Goal: Navigation & Orientation: Find specific page/section

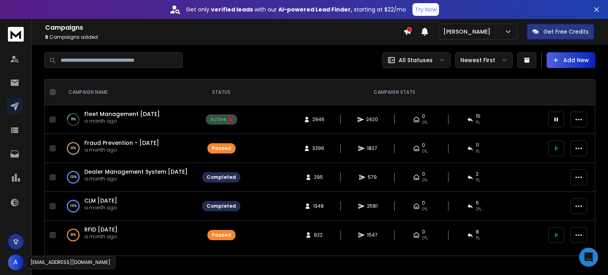
click at [9, 264] on span "A" at bounding box center [16, 262] width 16 height 16
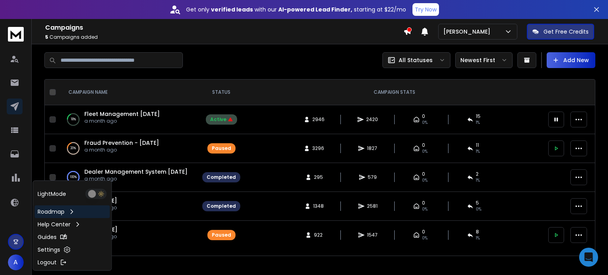
click at [33, 262] on div "Roadmap Help Center Guides Settings Logout" at bounding box center [72, 237] width 78 height 66
click at [46, 262] on p "Logout" at bounding box center [47, 262] width 19 height 8
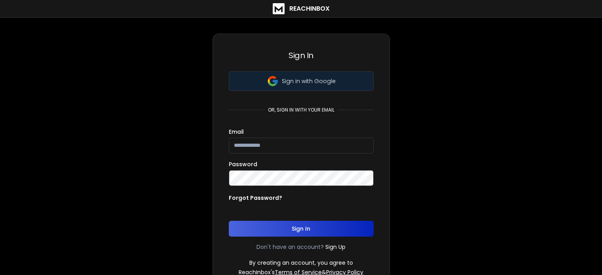
click at [290, 83] on p "Sign in with Google" at bounding box center [309, 81] width 54 height 8
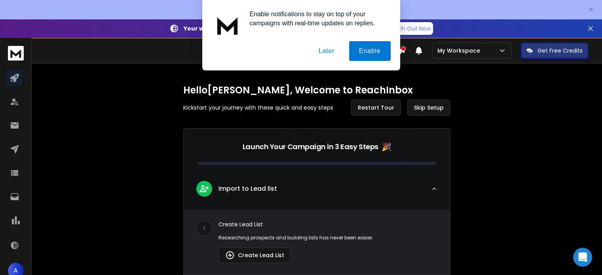
click at [324, 52] on button "Later" at bounding box center [327, 51] width 36 height 20
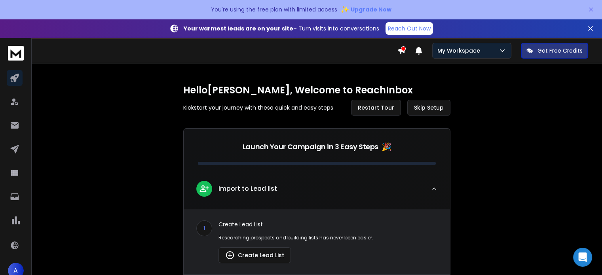
click at [456, 43] on button "My Workspace" at bounding box center [471, 51] width 79 height 16
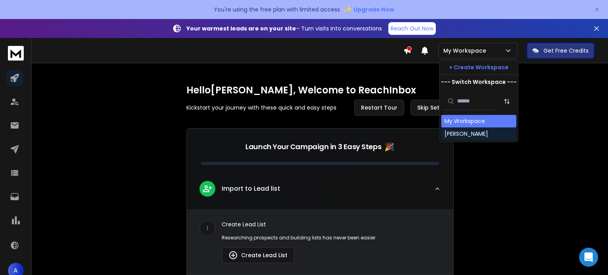
click at [449, 129] on div "[PERSON_NAME]" at bounding box center [478, 133] width 75 height 13
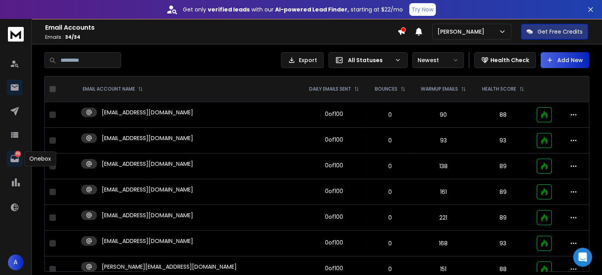
click at [16, 161] on icon at bounding box center [14, 158] width 8 height 7
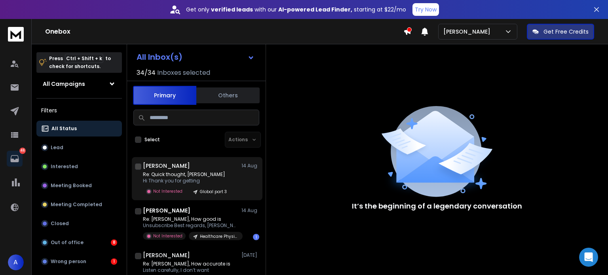
click at [193, 167] on div "Bisi Okun 14 Aug" at bounding box center [201, 166] width 116 height 8
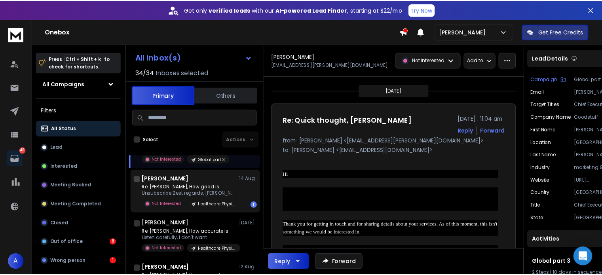
scroll to position [79, 0]
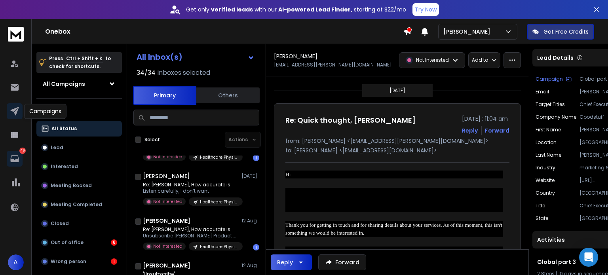
click at [20, 111] on link at bounding box center [15, 111] width 16 height 16
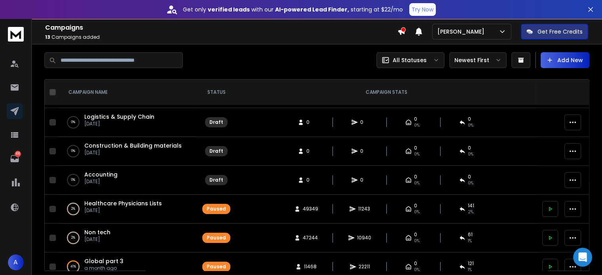
scroll to position [214, 0]
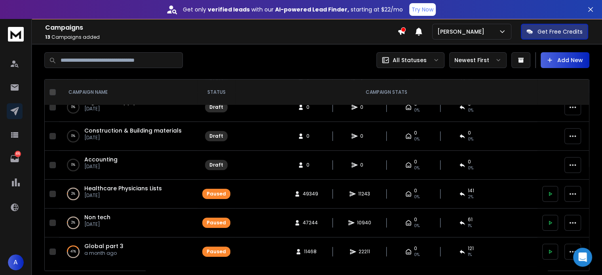
click at [269, 217] on div "47244 10940 0 0% 61 1 %" at bounding box center [386, 222] width 293 height 13
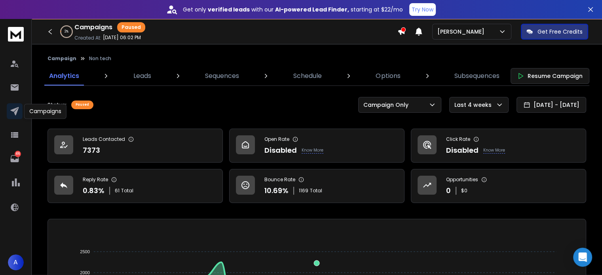
click at [12, 108] on icon at bounding box center [14, 110] width 9 height 9
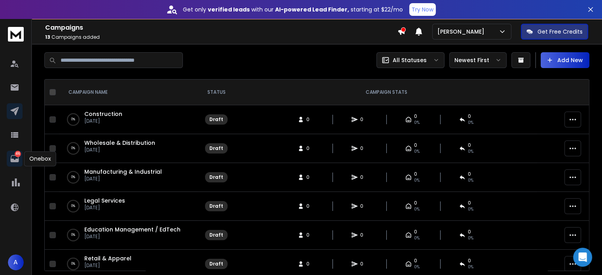
click at [13, 161] on icon at bounding box center [14, 158] width 8 height 7
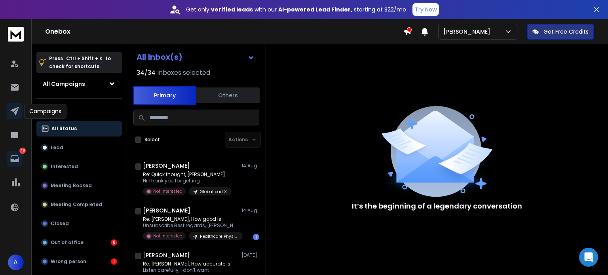
click at [17, 108] on icon at bounding box center [14, 111] width 8 height 8
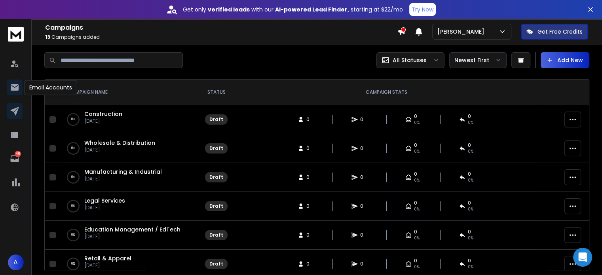
click at [17, 87] on icon at bounding box center [15, 87] width 8 height 6
